Goal: Navigation & Orientation: Find specific page/section

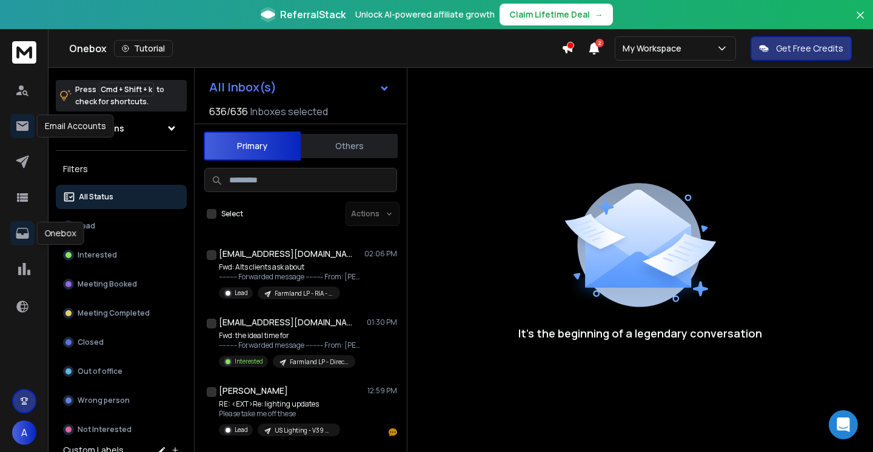
click at [19, 128] on icon at bounding box center [22, 126] width 12 height 10
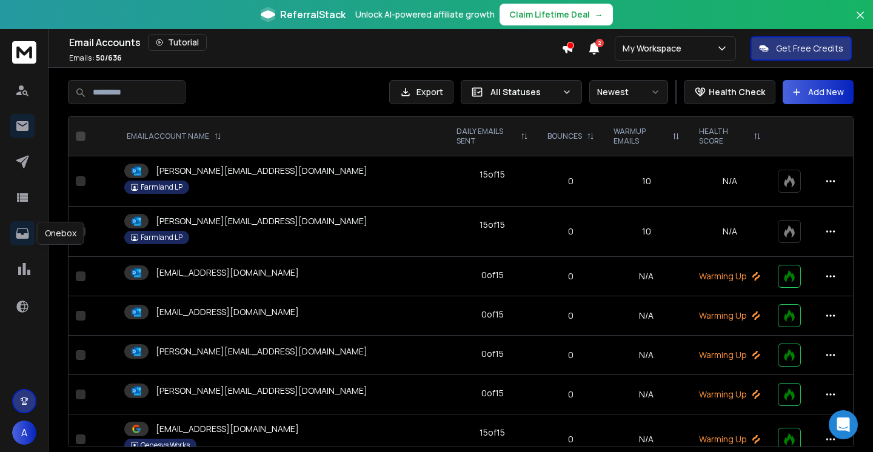
click at [23, 240] on icon at bounding box center [22, 233] width 15 height 15
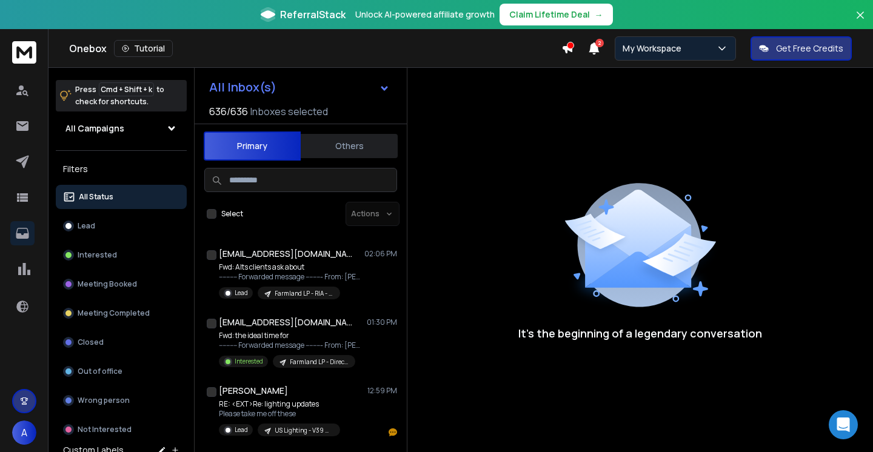
click at [653, 36] on button "My Workspace" at bounding box center [675, 48] width 121 height 24
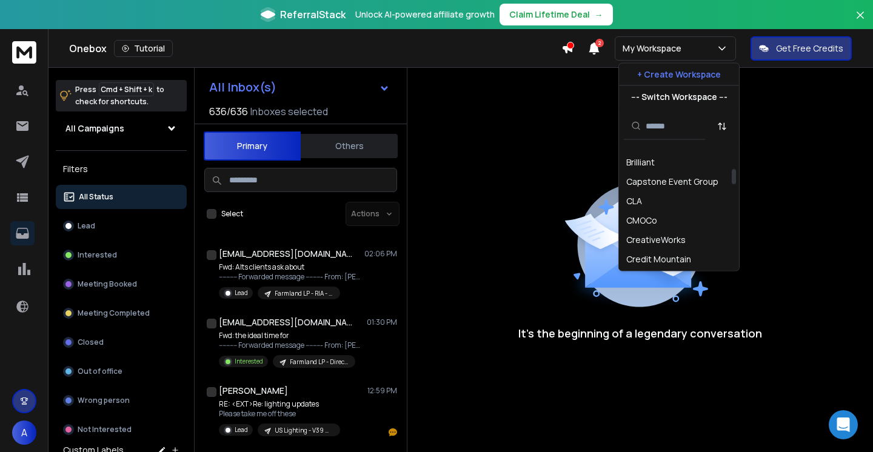
scroll to position [160, 0]
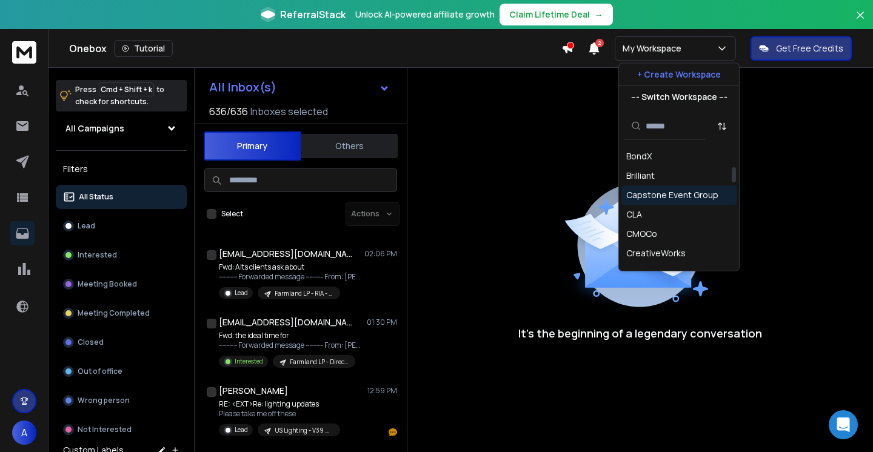
click at [669, 190] on div "Capstone Event Group" at bounding box center [672, 196] width 92 height 12
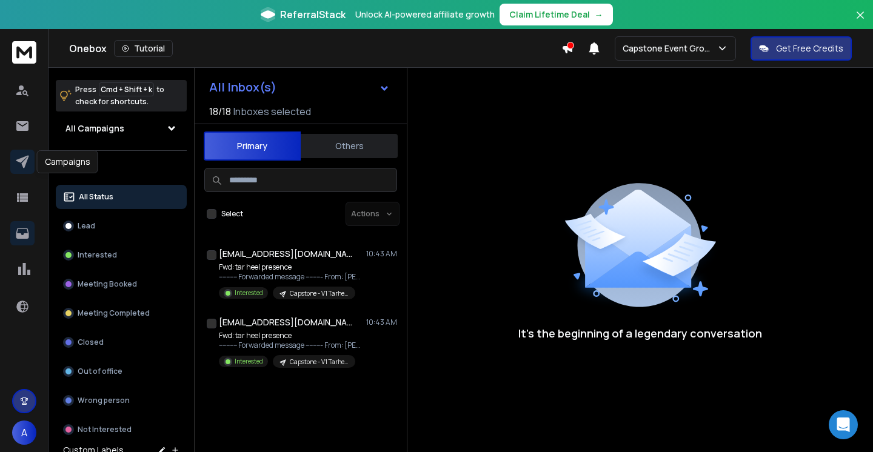
click at [24, 158] on icon at bounding box center [22, 162] width 13 height 13
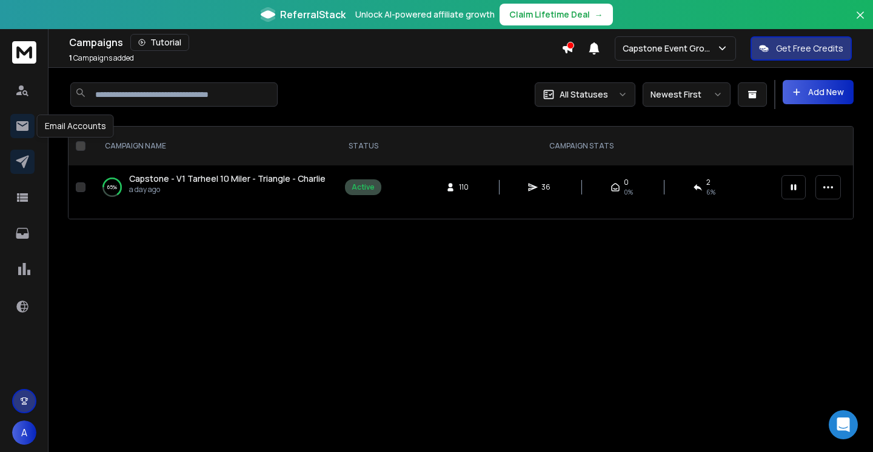
click at [24, 123] on icon at bounding box center [22, 126] width 12 height 10
